Goal: Navigation & Orientation: Find specific page/section

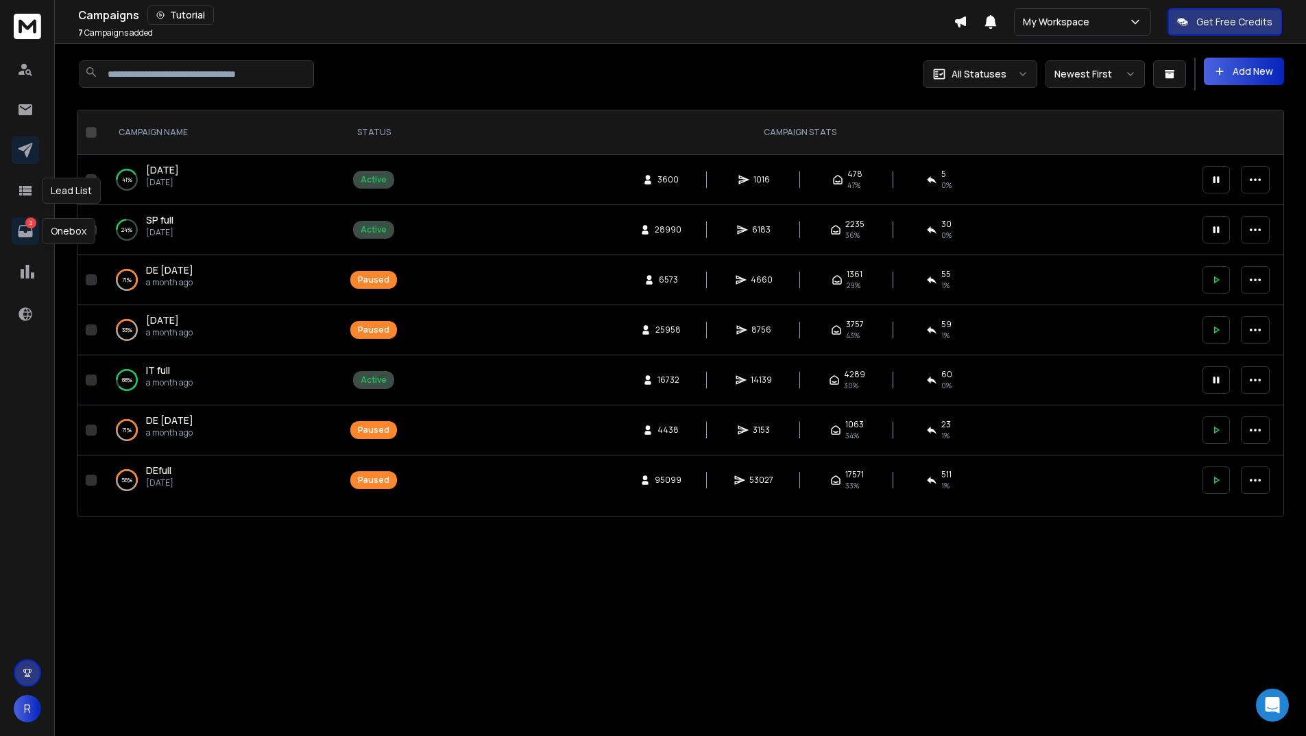
click at [28, 232] on icon at bounding box center [25, 231] width 14 height 12
